Goal: Find specific page/section: Find specific page/section

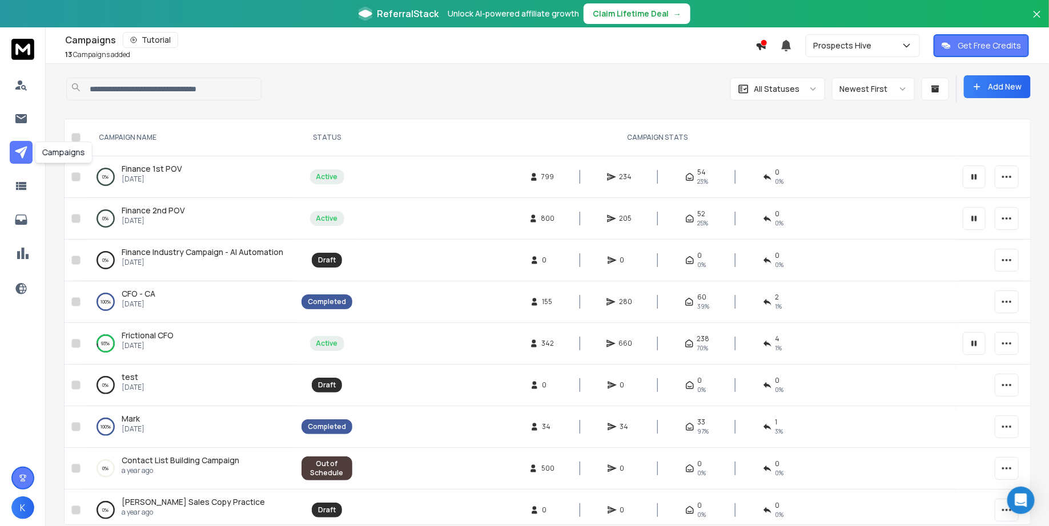
click at [27, 150] on icon at bounding box center [21, 153] width 14 height 14
click at [856, 37] on div "Notifications" at bounding box center [830, 46] width 64 height 22
click at [21, 225] on icon at bounding box center [21, 220] width 14 height 14
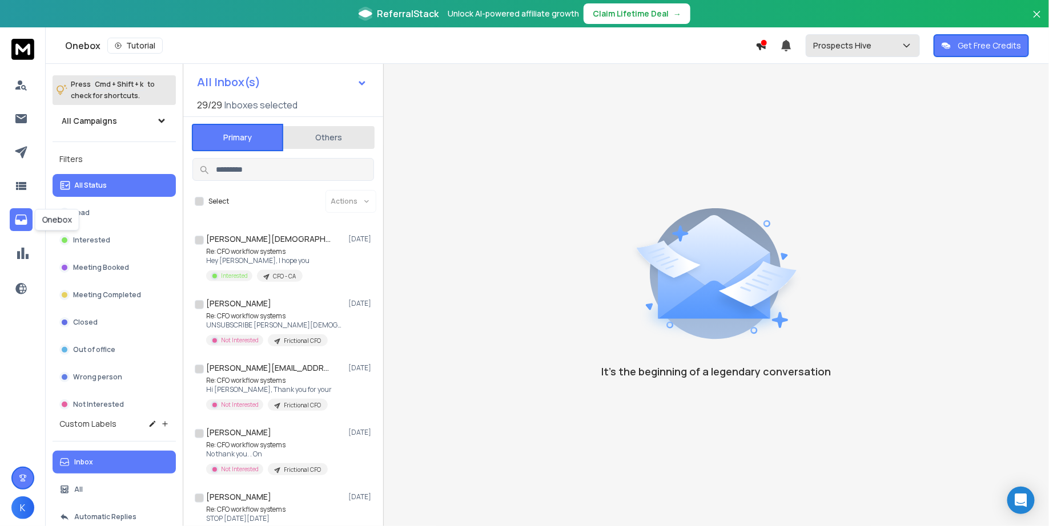
click at [852, 40] on p "Prospects Hive" at bounding box center [844, 45] width 63 height 11
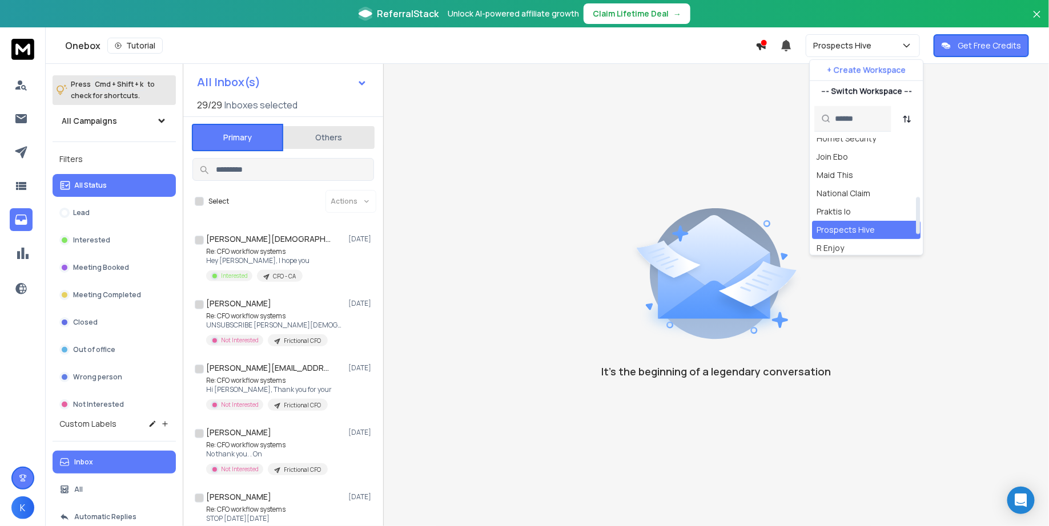
scroll to position [158, 0]
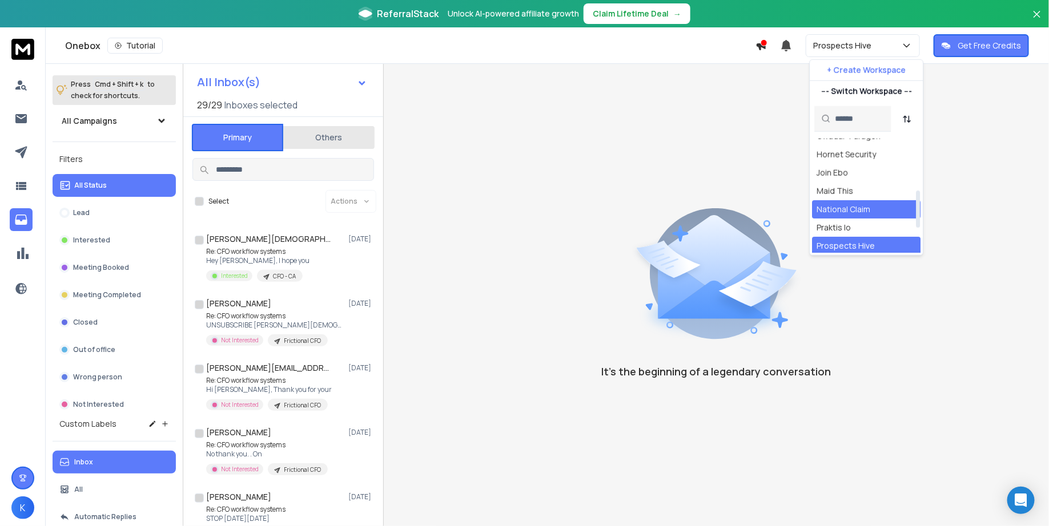
click at [842, 206] on div "National Claim" at bounding box center [844, 209] width 54 height 11
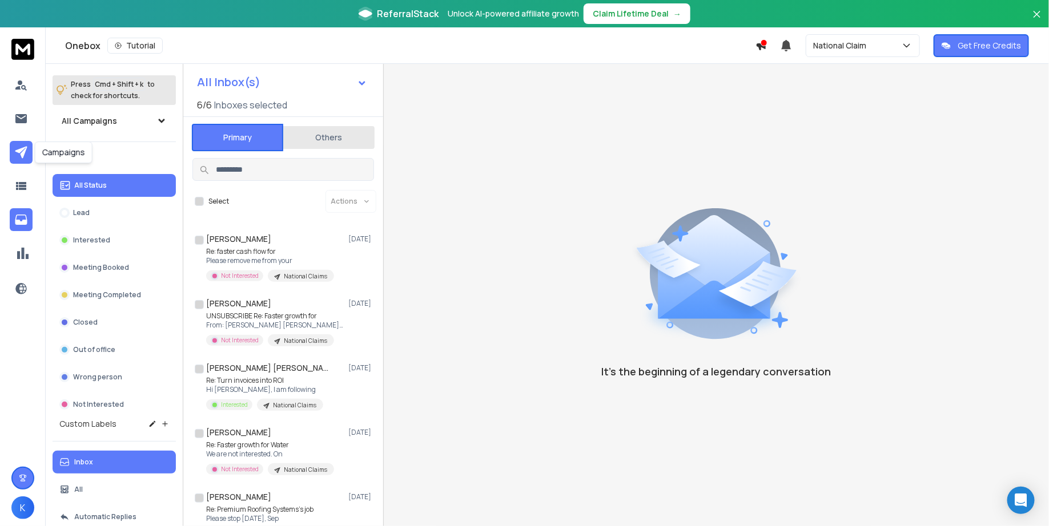
click at [18, 149] on icon at bounding box center [21, 153] width 12 height 12
